Goal: Task Accomplishment & Management: Use online tool/utility

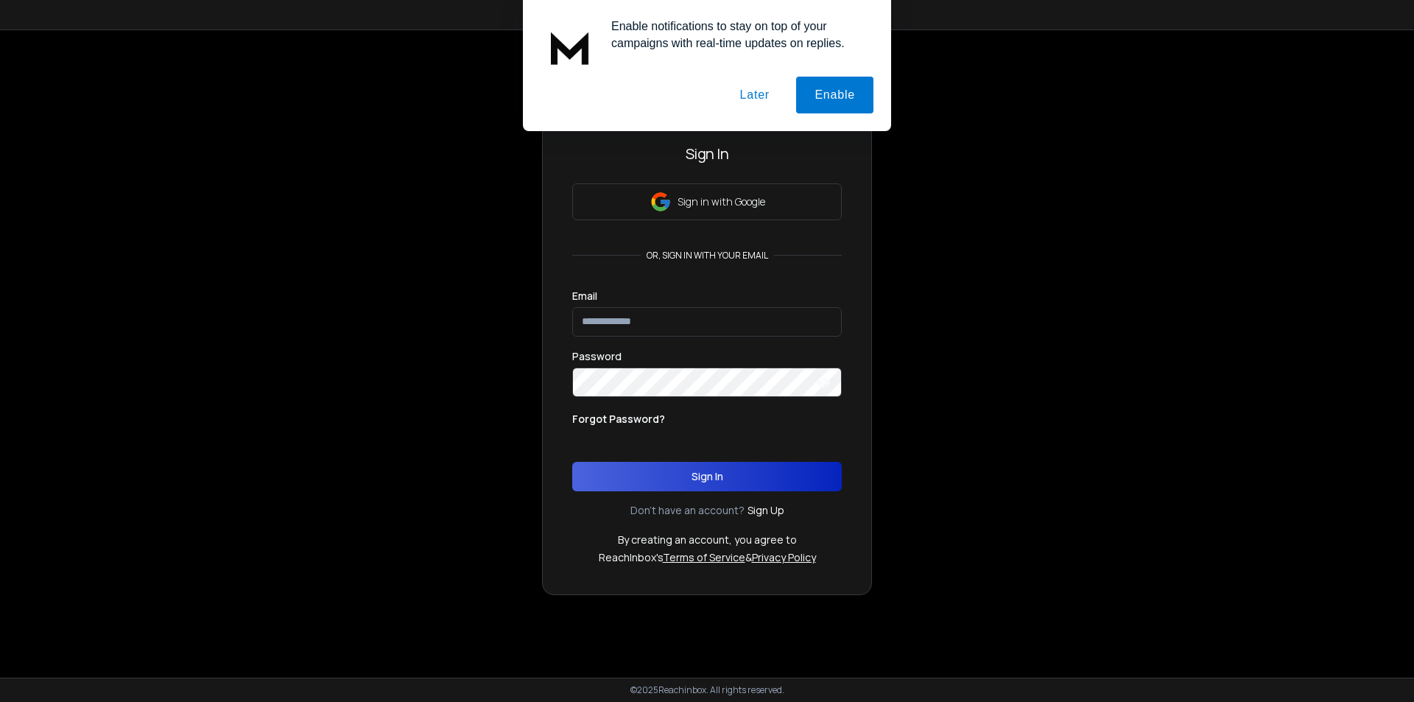
type input "**********"
click at [702, 462] on button "Sign In" at bounding box center [707, 476] width 270 height 29
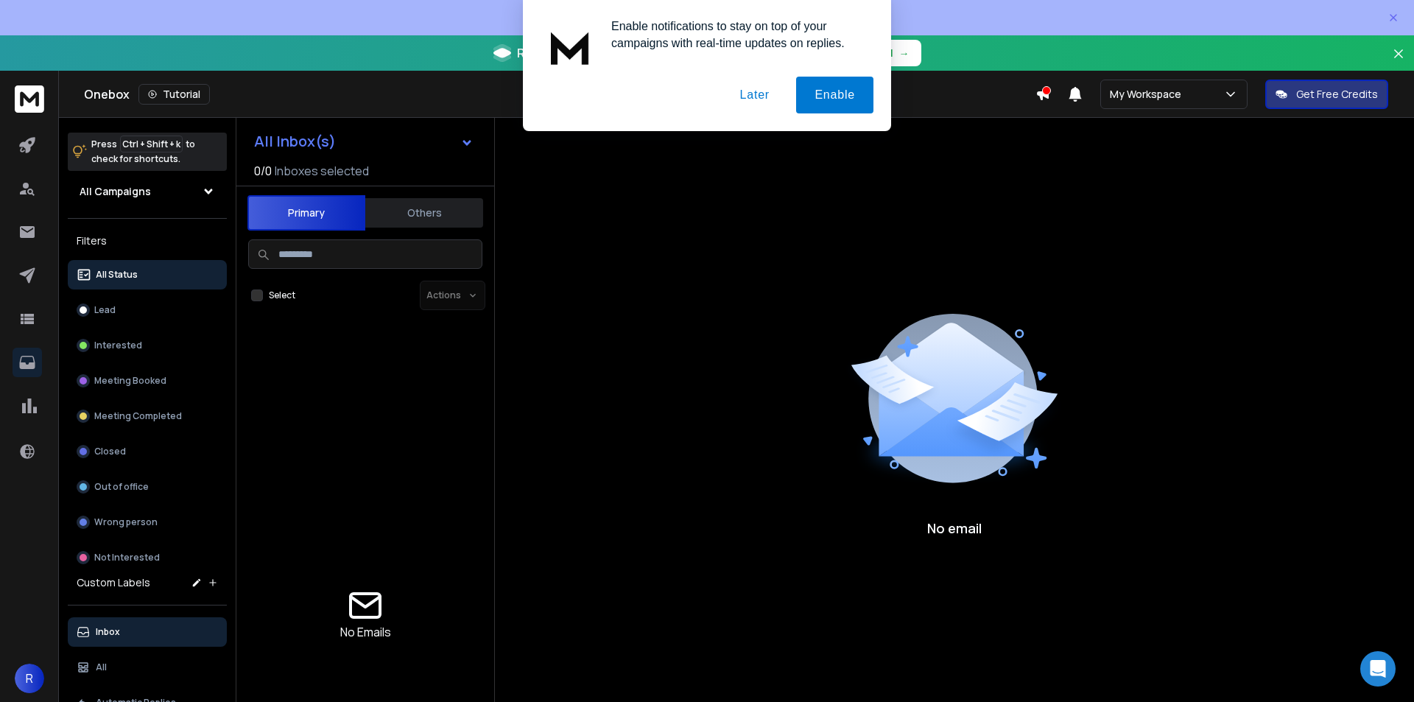
click at [930, 14] on div "Enable notifications to stay on top of your campaigns with real-time updates on…" at bounding box center [707, 65] width 1414 height 131
